Goal: Task Accomplishment & Management: Manage account settings

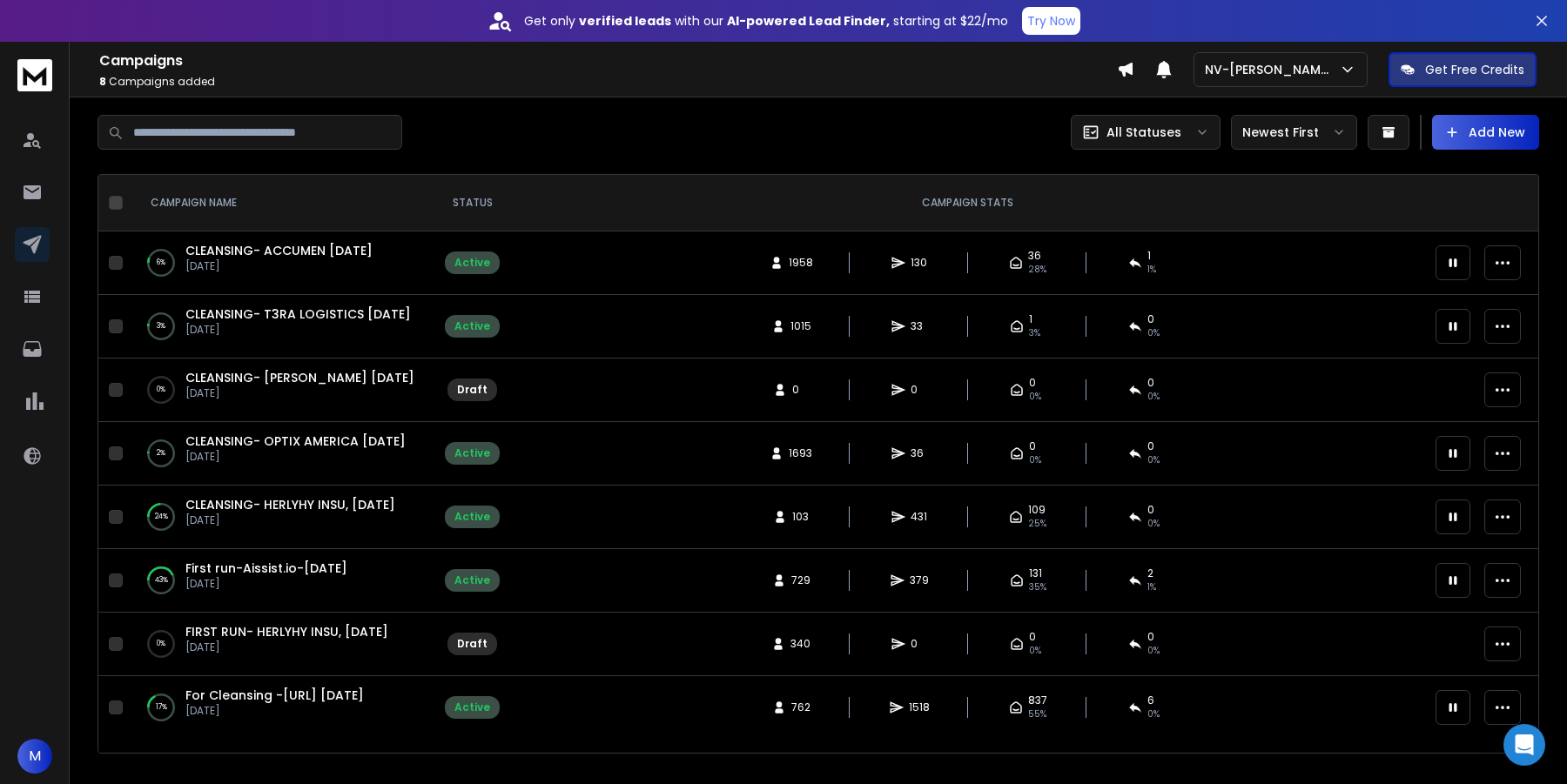
click at [310, 709] on p "[DATE]" at bounding box center [274, 710] width 178 height 14
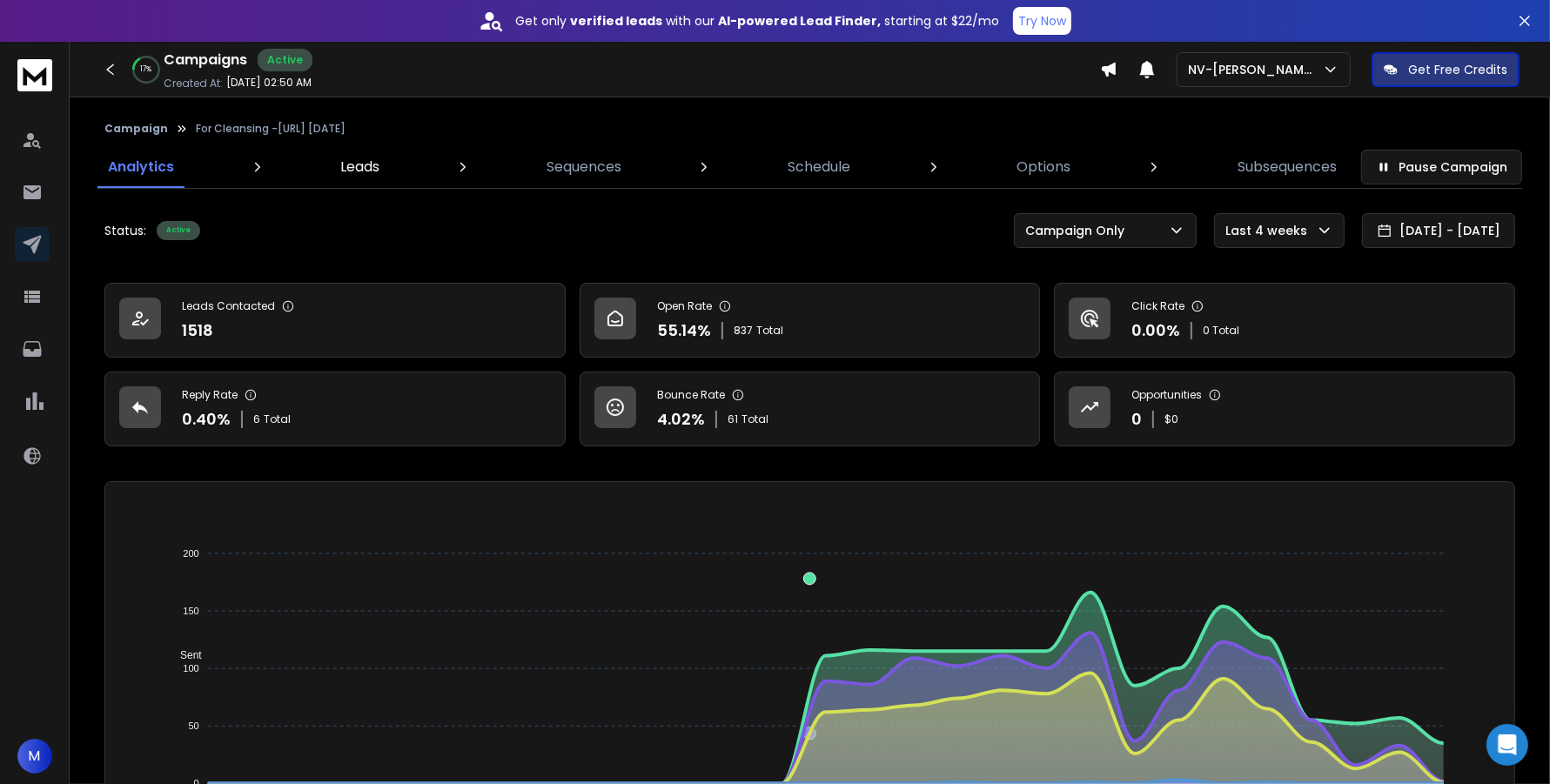
click at [380, 162] on link "Leads" at bounding box center [360, 167] width 60 height 42
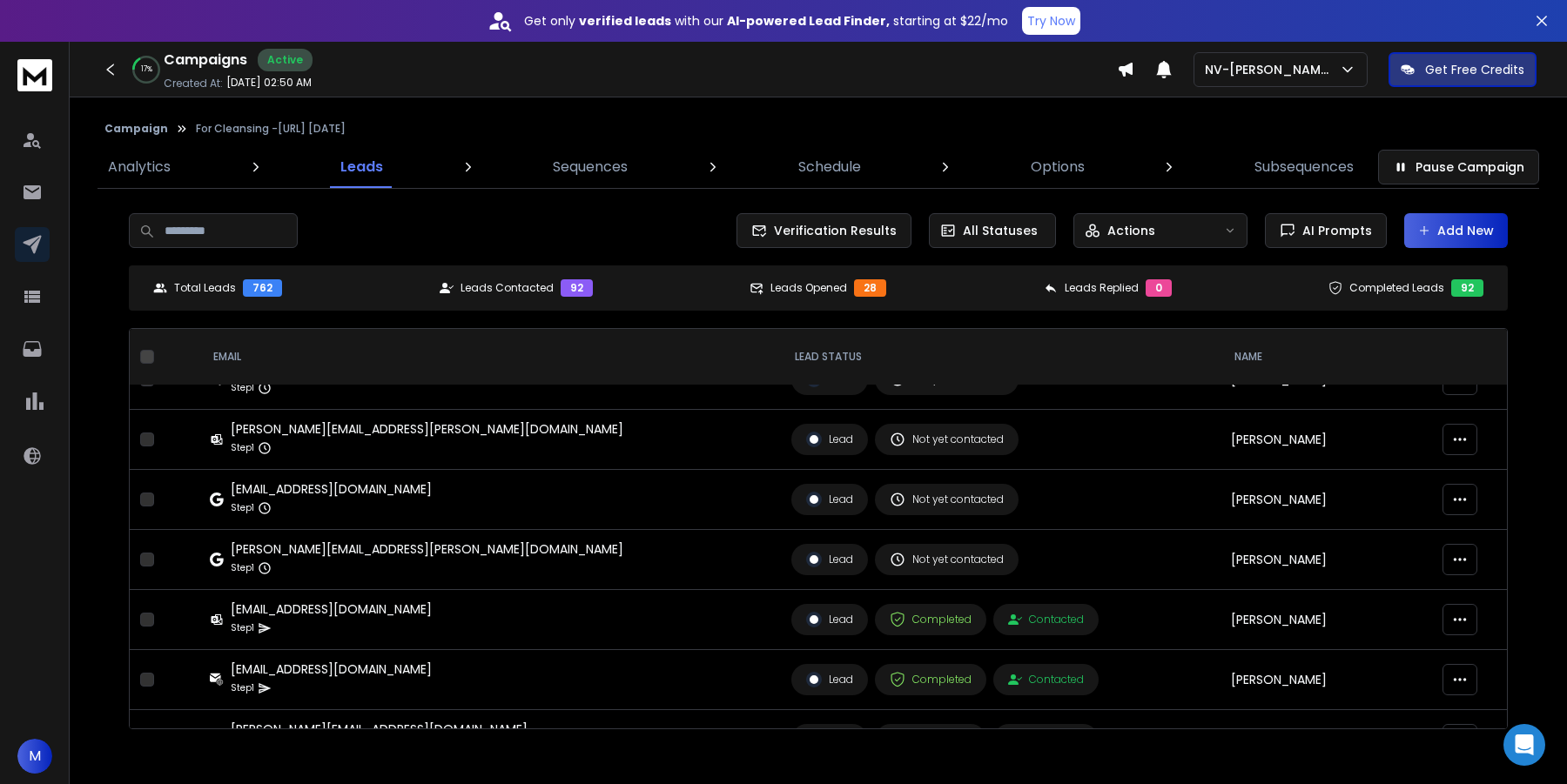
scroll to position [217, 0]
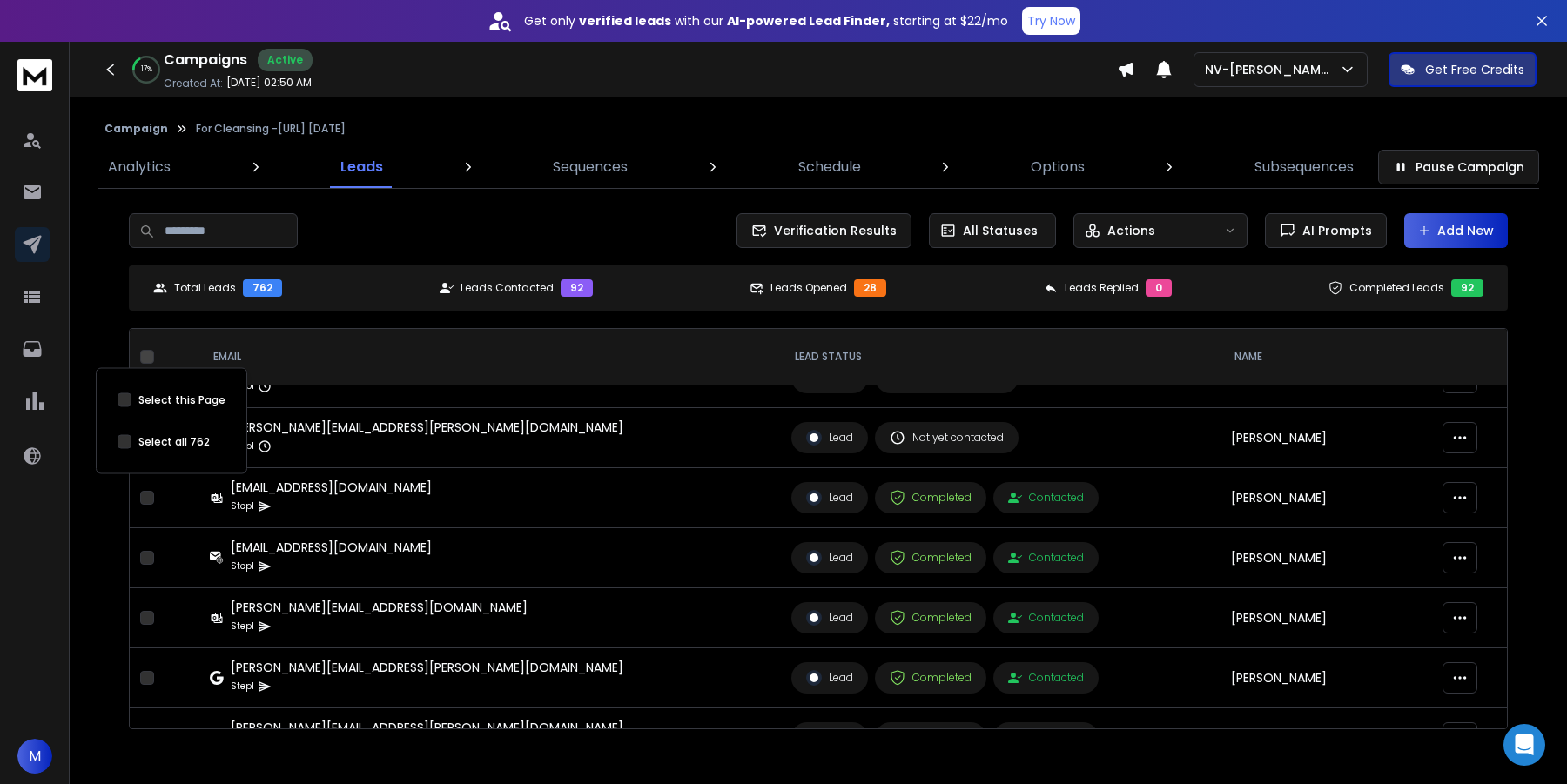
click at [150, 353] on button "Select this Page" at bounding box center [146, 356] width 14 height 14
click at [156, 442] on label "Select all 762" at bounding box center [174, 441] width 71 height 14
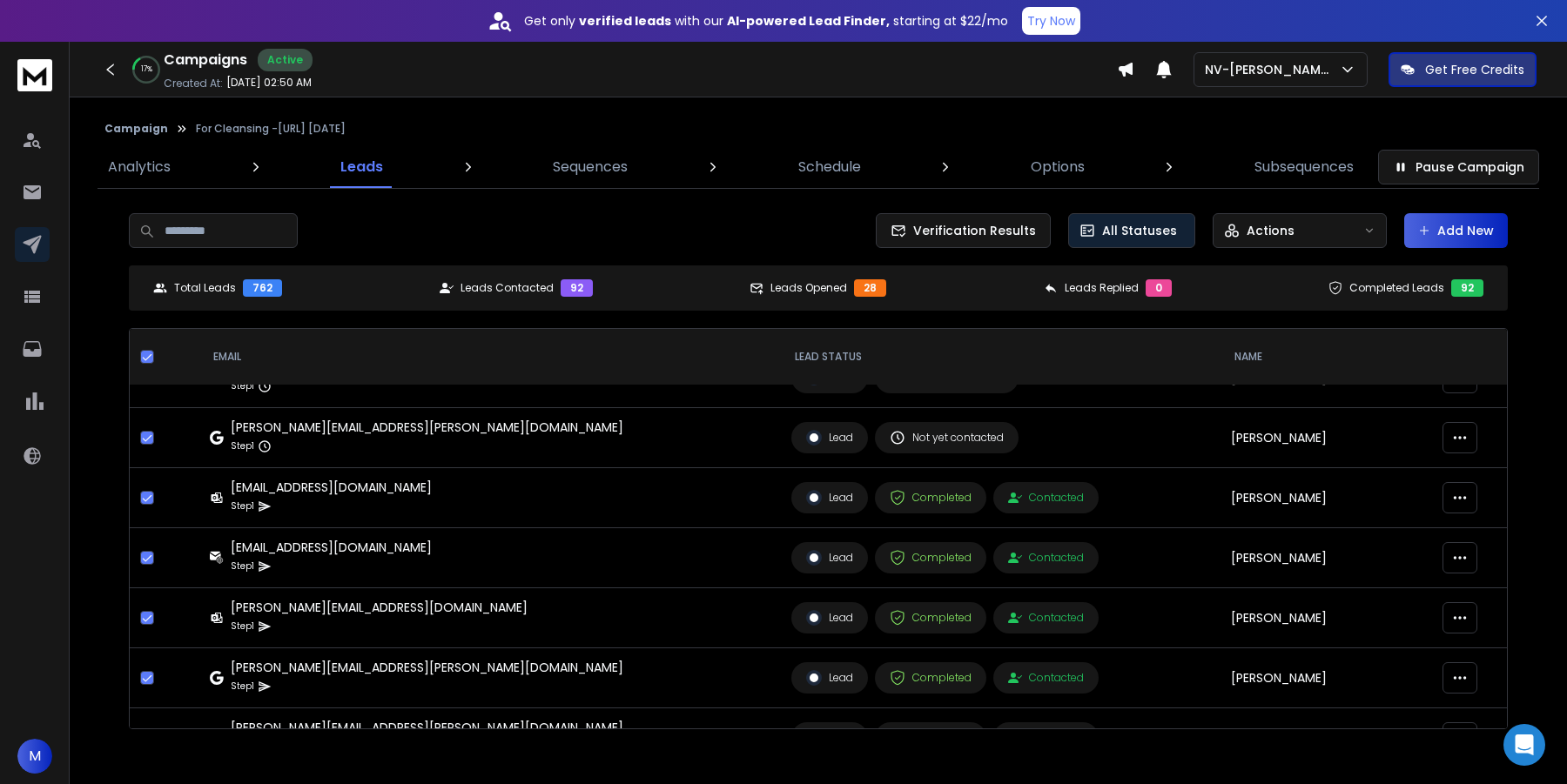
click at [1138, 225] on p "All Statuses" at bounding box center [1140, 230] width 75 height 17
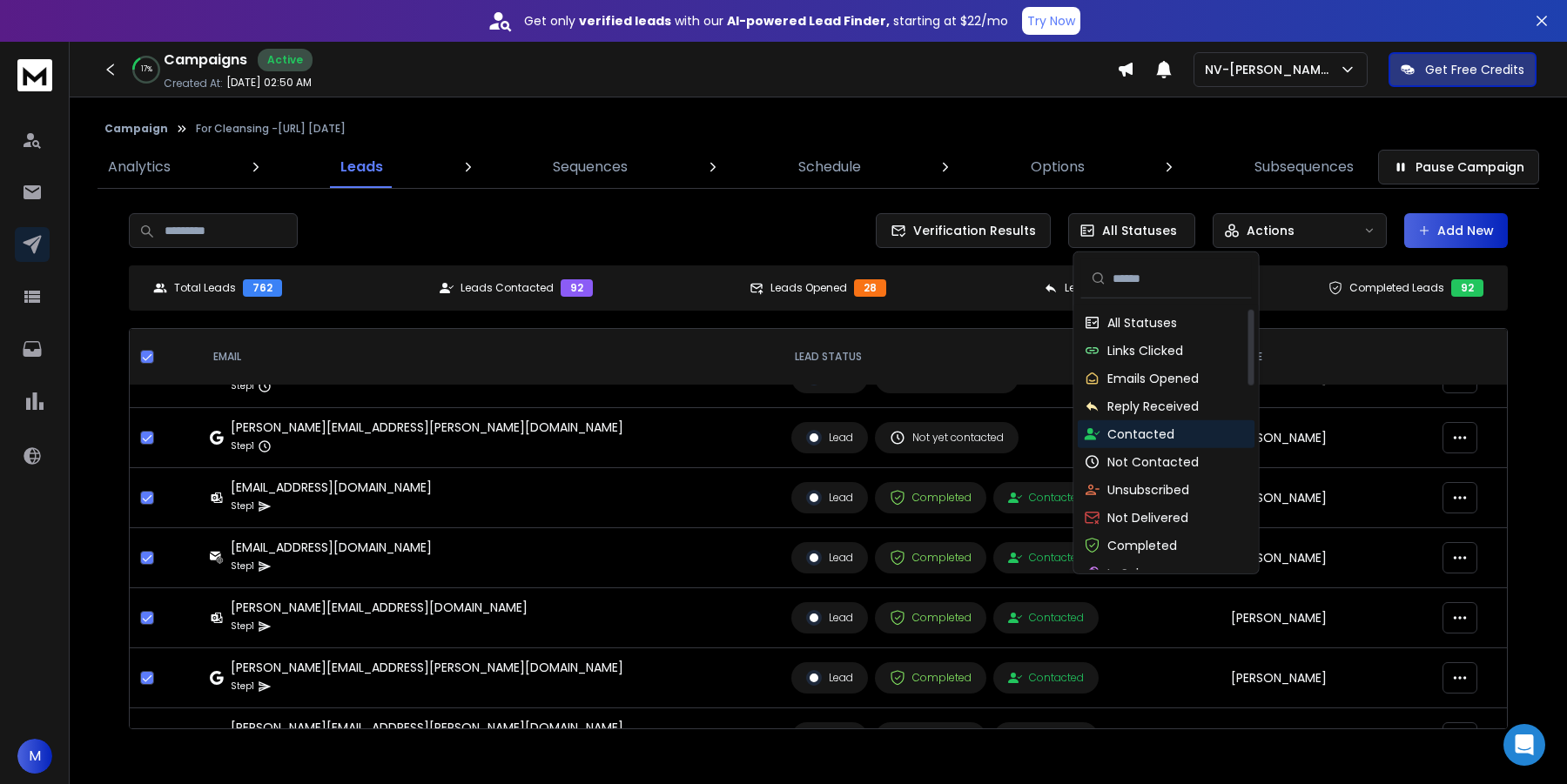
click at [1130, 436] on p "Contacted" at bounding box center [1140, 434] width 67 height 17
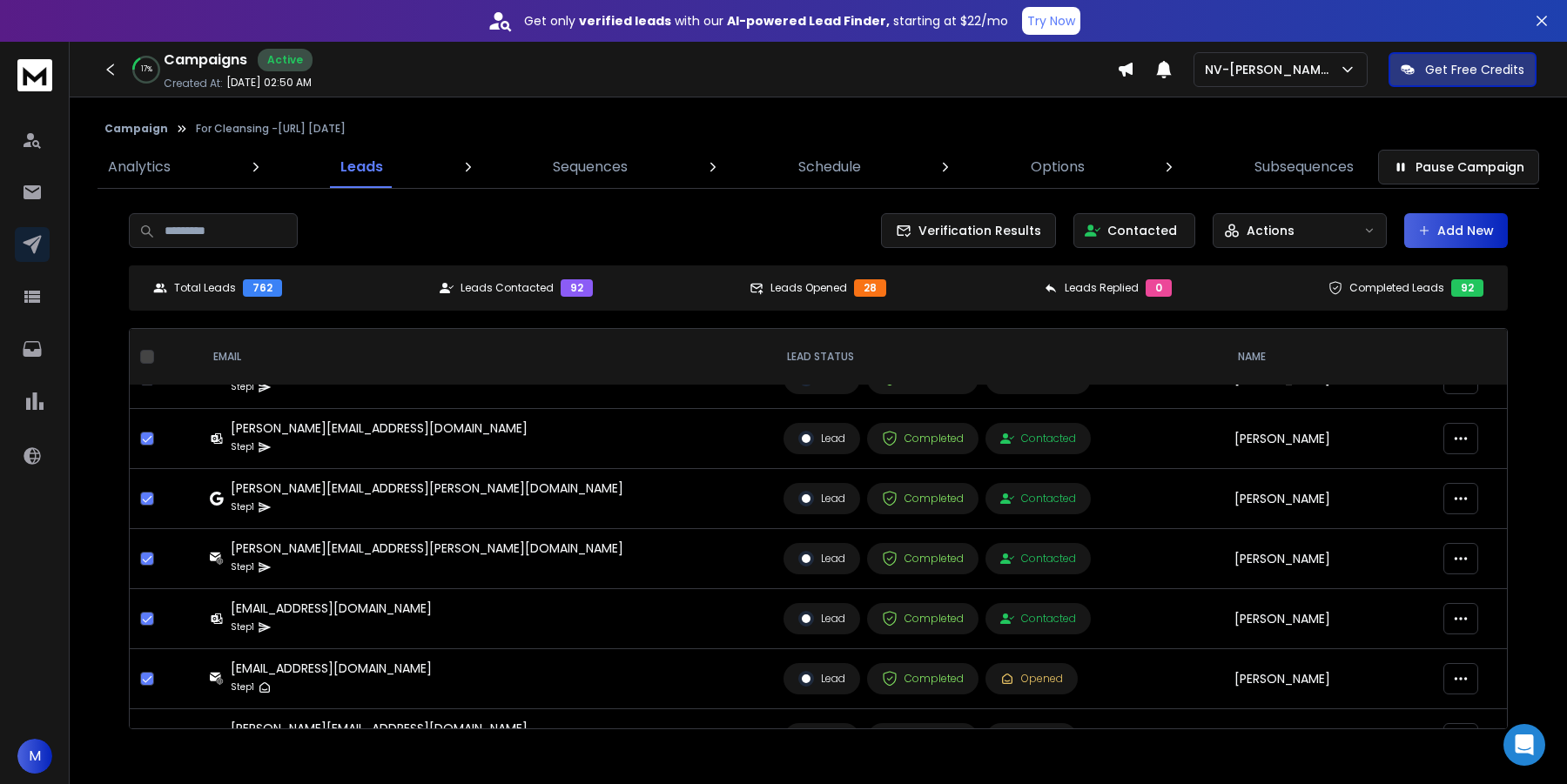
scroll to position [0, 0]
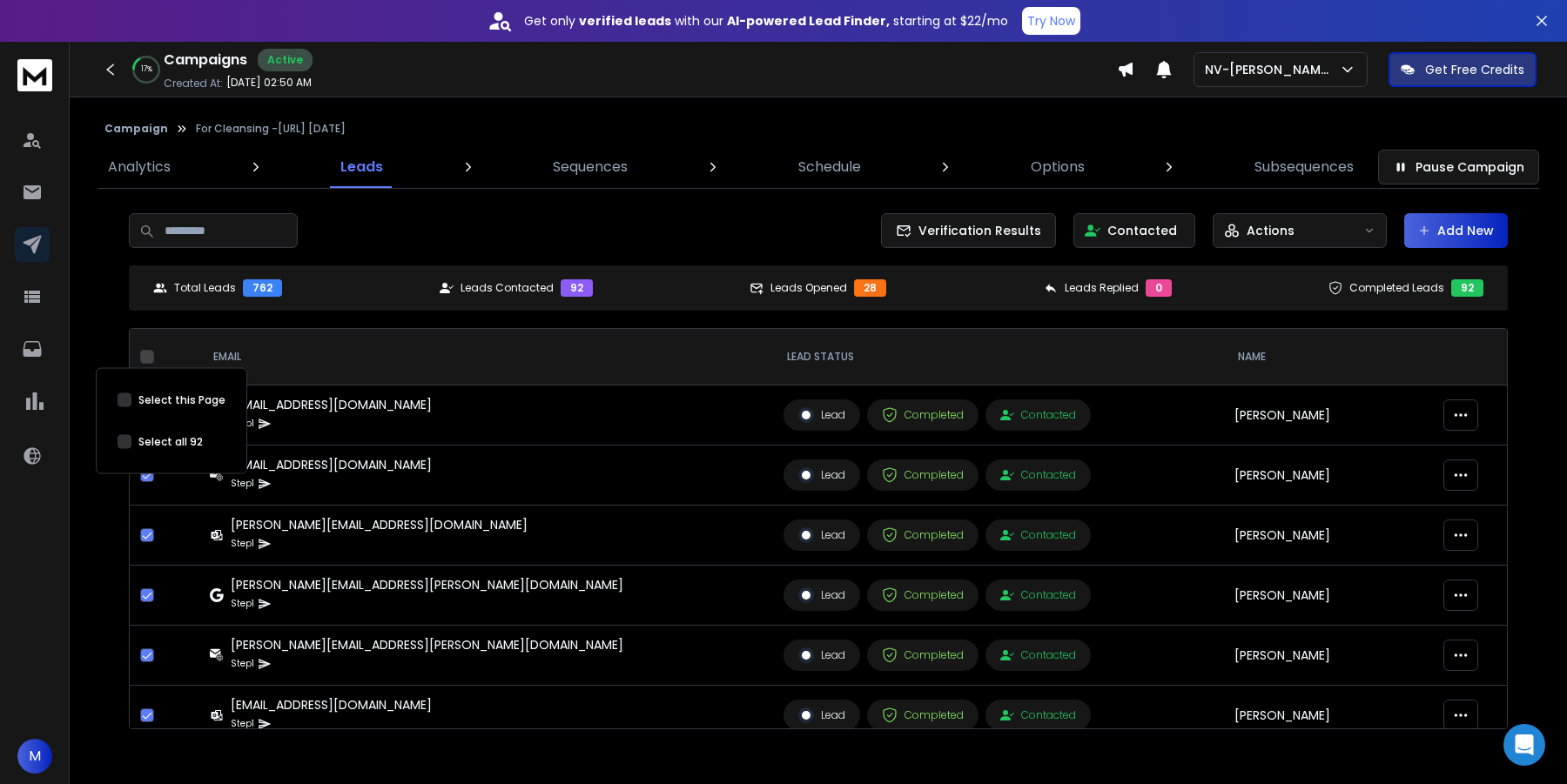
click at [123, 442] on button "Select this Page" at bounding box center [124, 441] width 14 height 14
click at [1295, 230] on div "Actions" at bounding box center [1290, 230] width 133 height 17
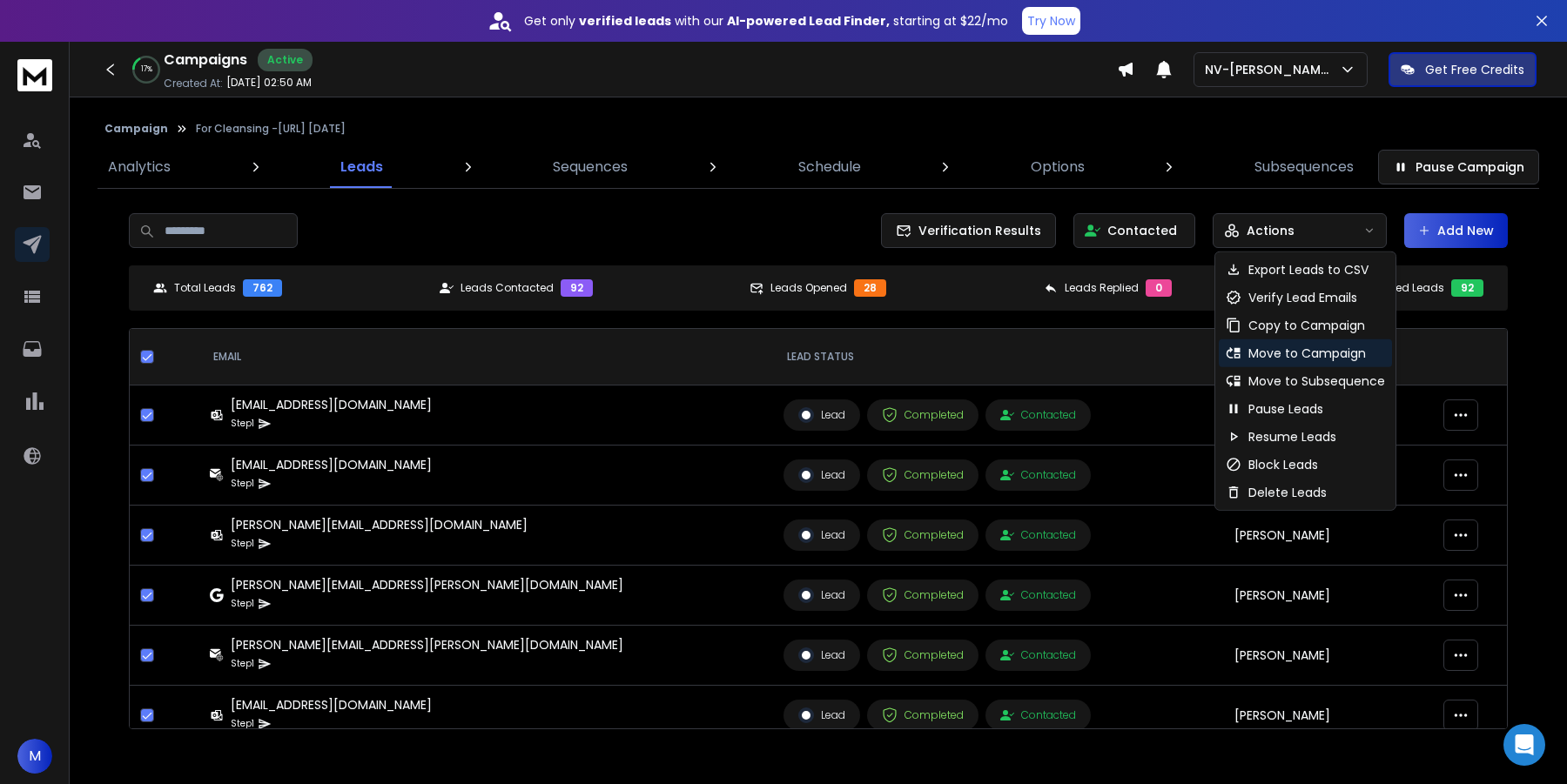
click at [1295, 351] on p "Move to Campaign" at bounding box center [1306, 353] width 118 height 17
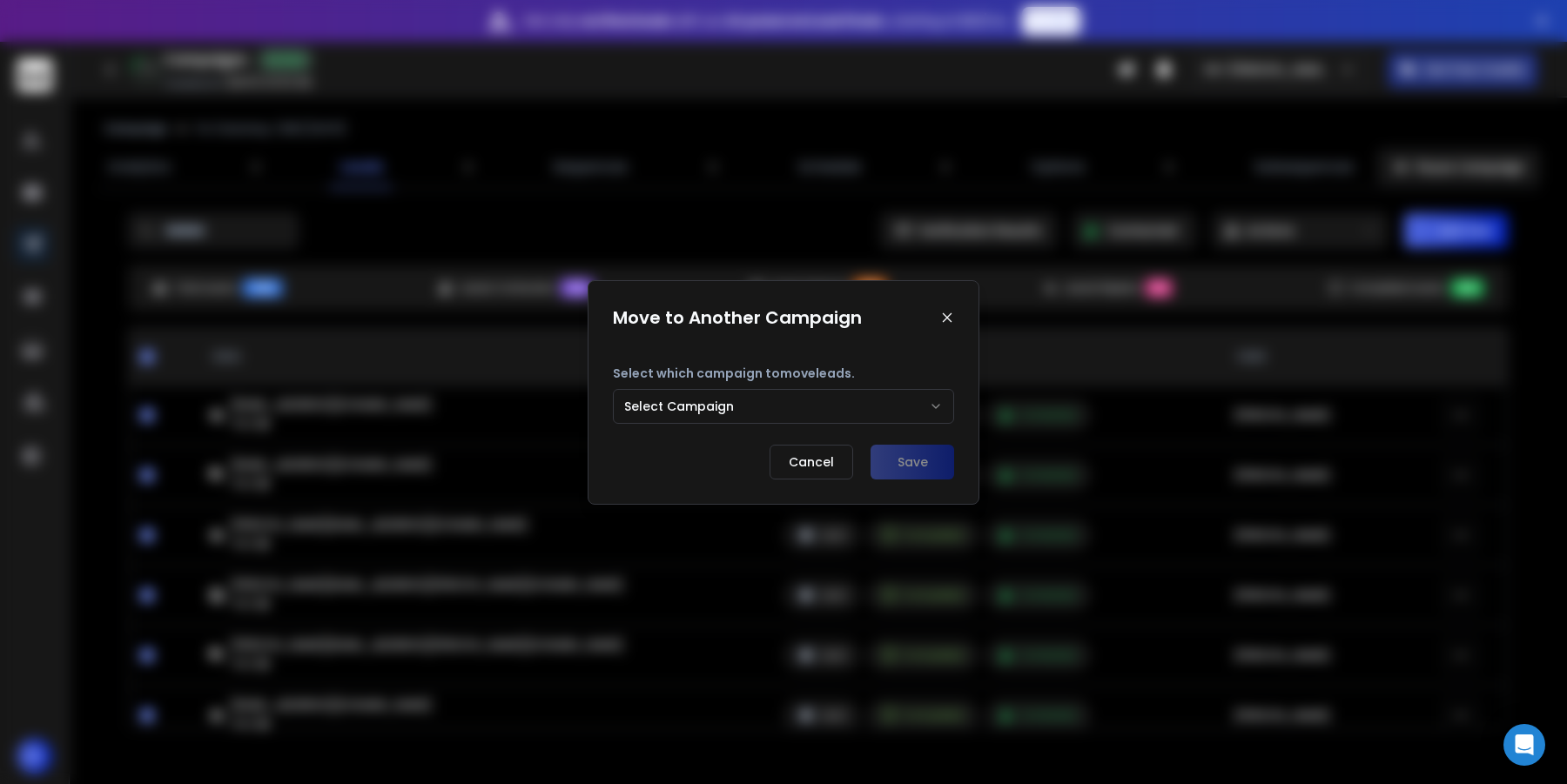
click at [901, 397] on button "Select Campaign" at bounding box center [783, 407] width 341 height 35
click at [906, 464] on button "Save" at bounding box center [911, 462] width 83 height 35
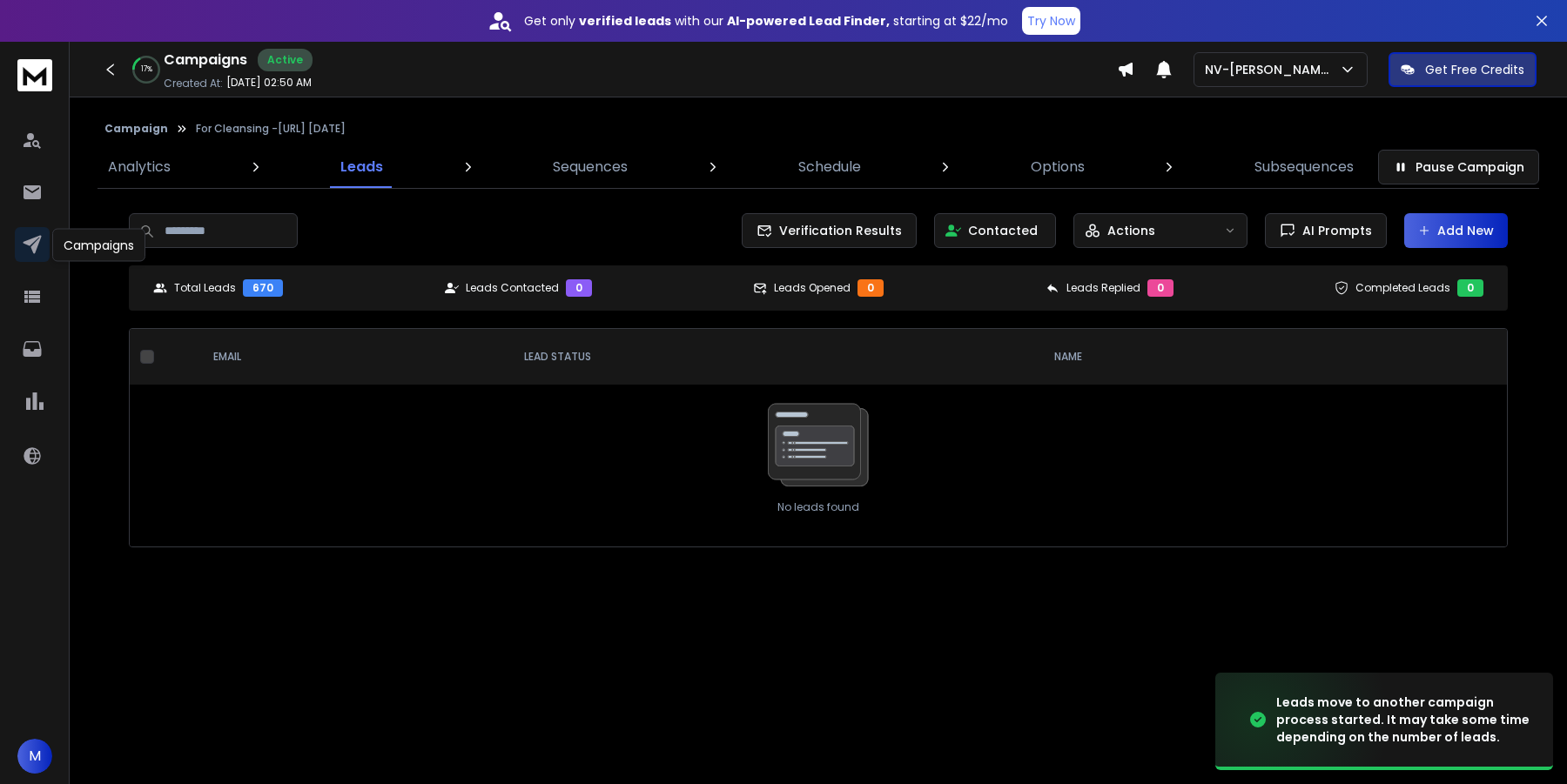
click at [18, 246] on link at bounding box center [32, 245] width 35 height 35
